Goal: Information Seeking & Learning: Check status

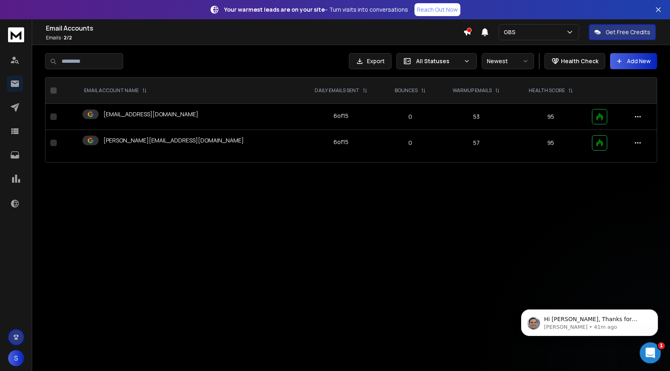
click at [651, 346] on div "Open Intercom Messenger" at bounding box center [649, 351] width 27 height 27
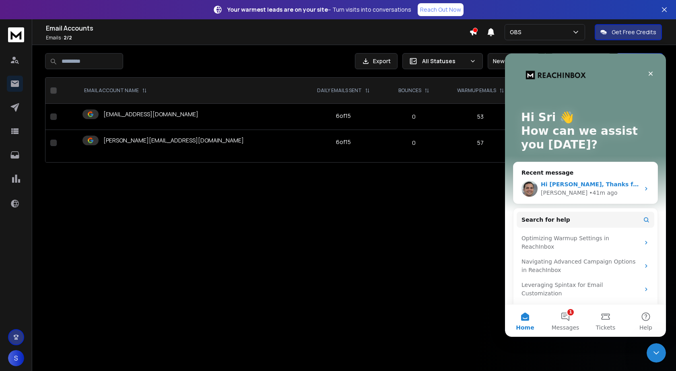
click at [593, 191] on div "Raj • 41m ago" at bounding box center [590, 193] width 99 height 8
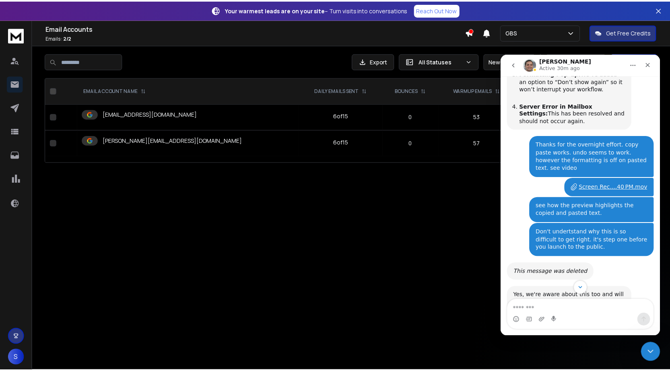
scroll to position [7151, 0]
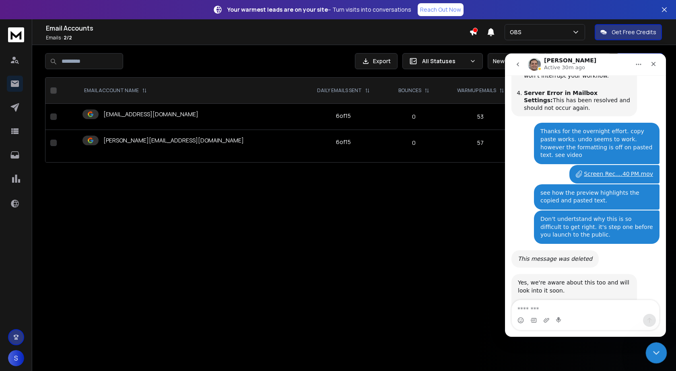
click at [652, 354] on icon "Close Intercom Messenger" at bounding box center [655, 352] width 10 height 10
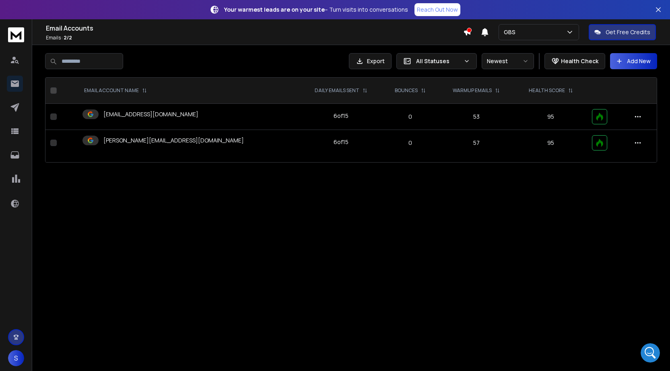
scroll to position [0, 0]
click at [18, 106] on icon at bounding box center [14, 107] width 8 height 8
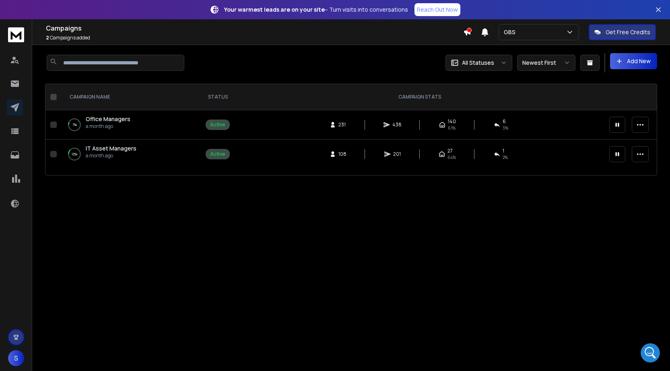
click at [115, 120] on span "Office Managers" at bounding box center [108, 119] width 45 height 8
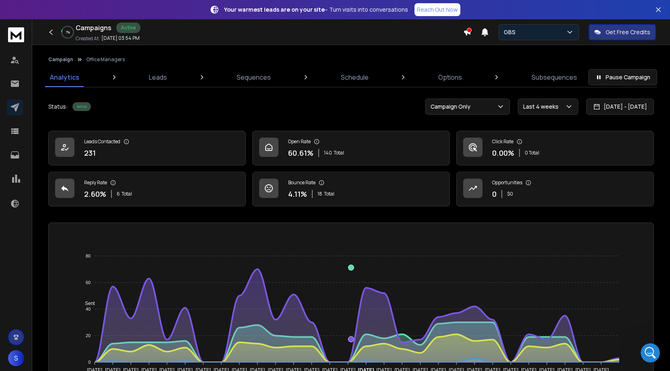
click at [564, 38] on button "GBS" at bounding box center [538, 32] width 80 height 16
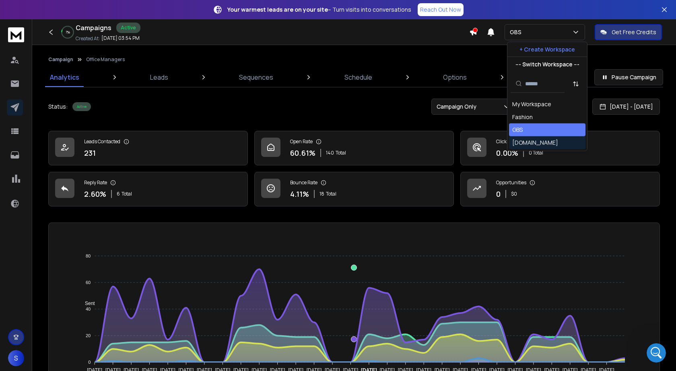
click at [550, 142] on div "[DOMAIN_NAME]" at bounding box center [547, 142] width 76 height 13
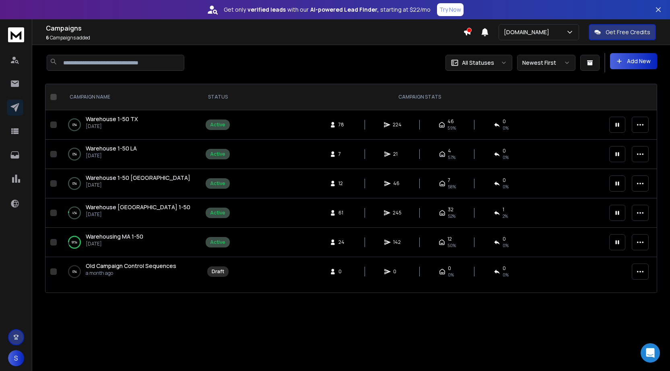
click at [121, 117] on span "Warehouse 1-50 TX" at bounding box center [112, 119] width 52 height 8
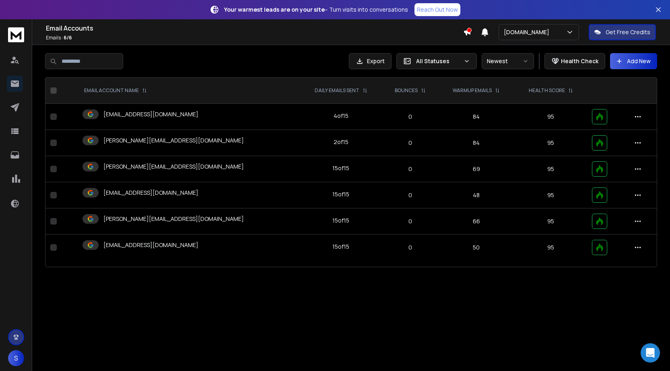
click at [534, 117] on td "95" at bounding box center [550, 117] width 73 height 26
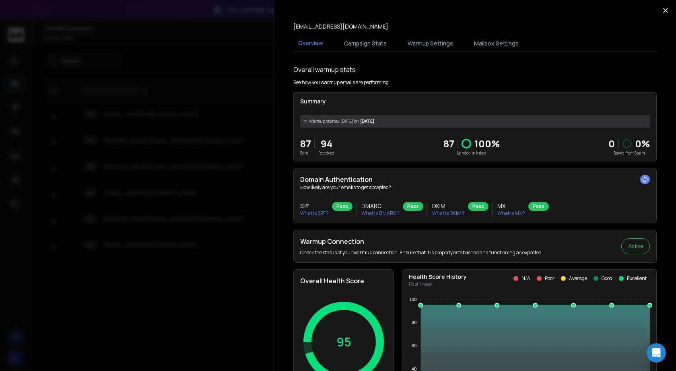
click at [663, 8] on icon "button" at bounding box center [665, 10] width 8 height 8
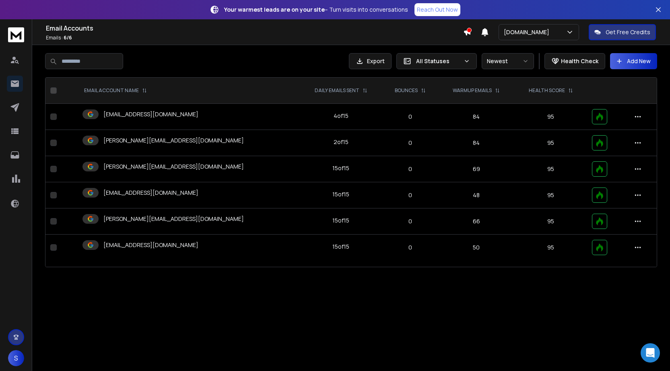
click at [535, 143] on td "95" at bounding box center [550, 143] width 73 height 26
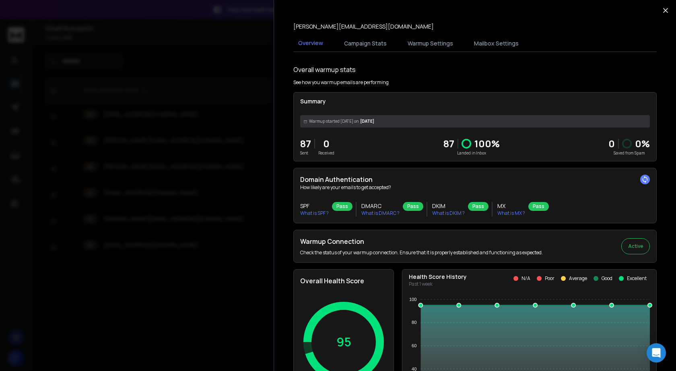
click at [663, 12] on icon "button" at bounding box center [665, 10] width 8 height 8
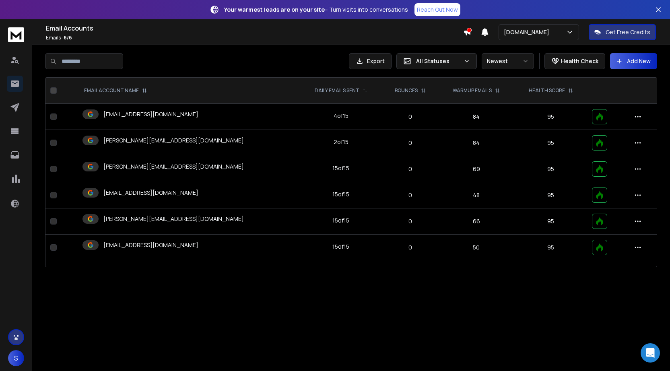
click at [535, 166] on td "95" at bounding box center [550, 169] width 73 height 26
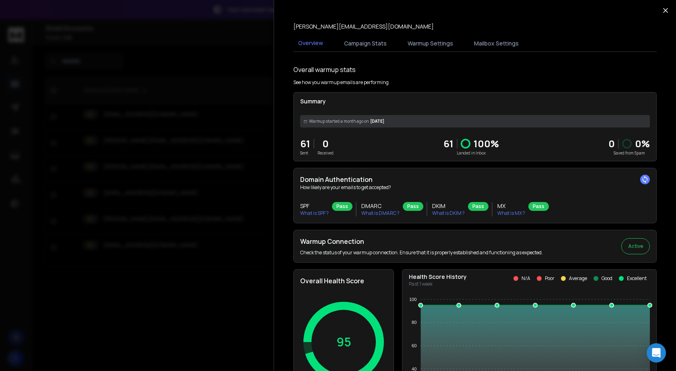
click at [663, 10] on icon "button" at bounding box center [665, 10] width 4 height 4
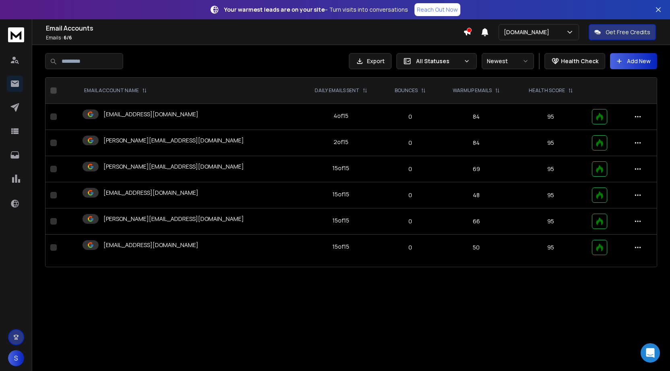
click at [534, 217] on td "95" at bounding box center [550, 221] width 73 height 26
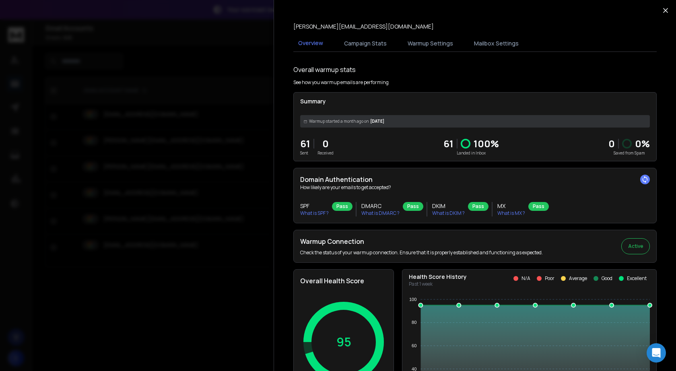
click at [665, 13] on icon "button" at bounding box center [665, 10] width 8 height 8
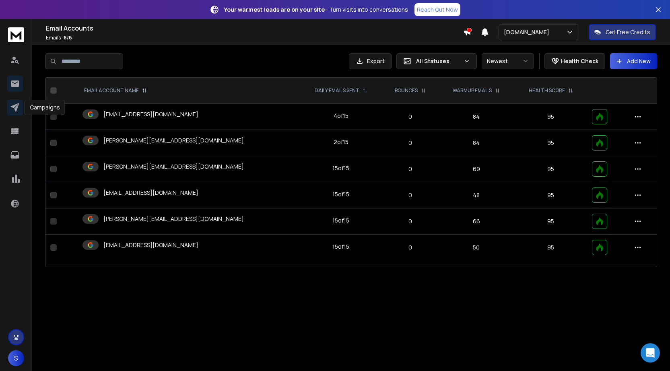
click at [17, 107] on icon at bounding box center [14, 107] width 8 height 8
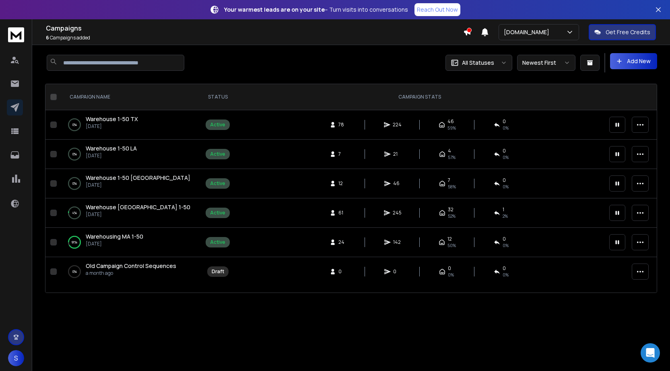
click at [138, 240] on span "Warehousing MA 1-50" at bounding box center [115, 237] width 58 height 8
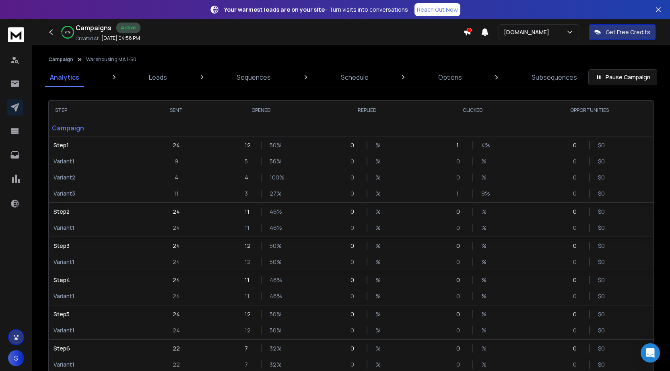
scroll to position [337, 0]
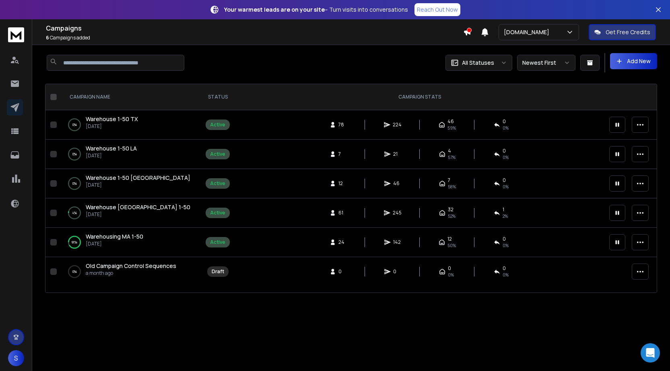
click at [126, 206] on span "Warehouse [GEOGRAPHIC_DATA] 1-50" at bounding box center [138, 207] width 105 height 8
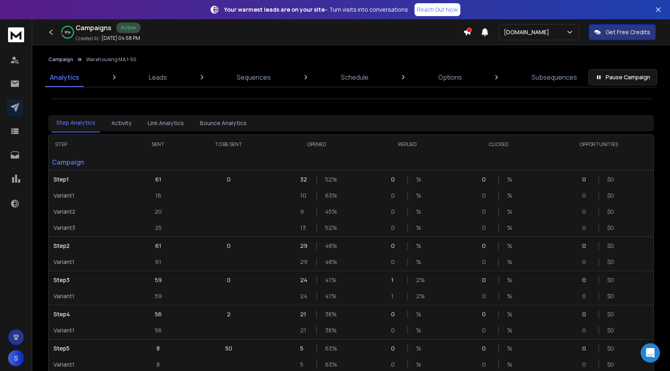
scroll to position [303, 0]
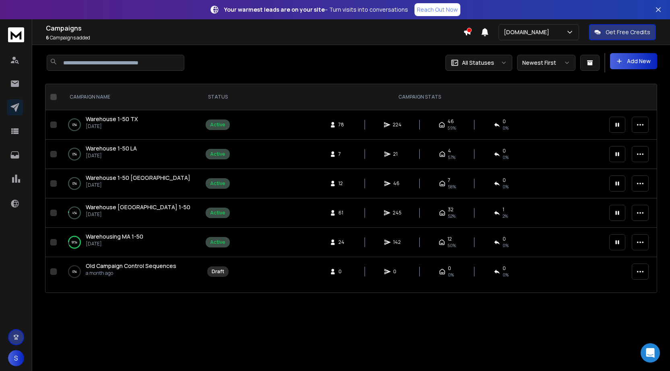
click at [150, 180] on span "Warehouse 1-50 [GEOGRAPHIC_DATA]" at bounding box center [138, 178] width 105 height 8
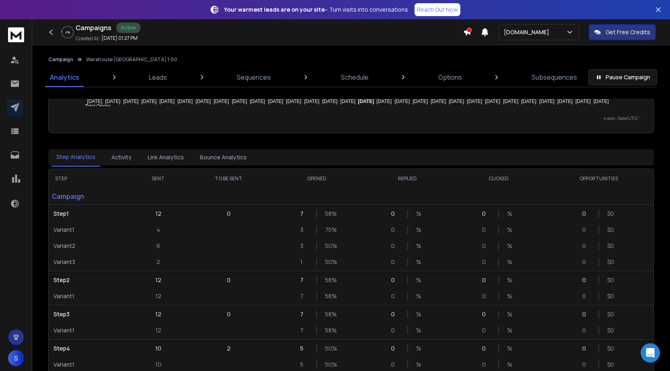
scroll to position [269, 0]
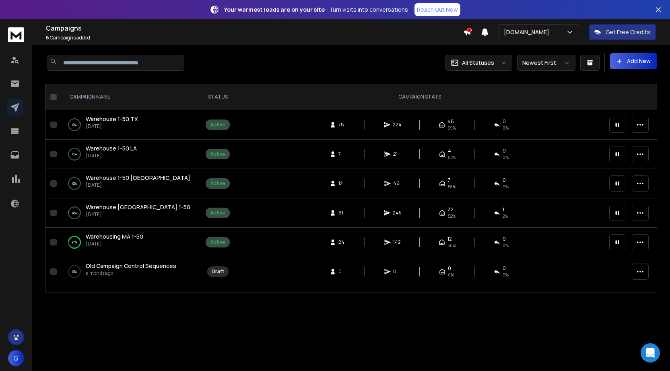
click at [126, 148] on span "Warehouse 1-50 LA" at bounding box center [111, 148] width 51 height 8
click at [115, 119] on span "Warehouse 1-50 TX" at bounding box center [112, 119] width 52 height 8
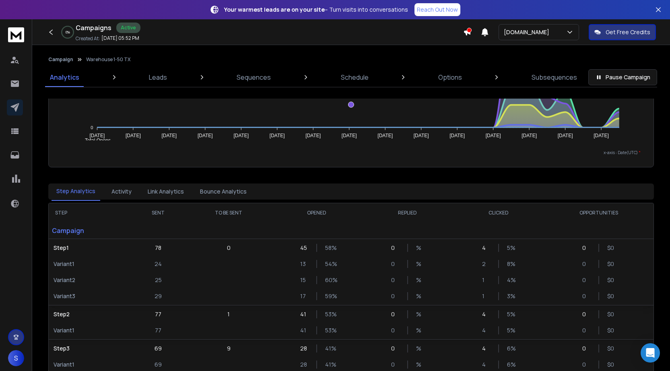
scroll to position [235, 0]
